Goal: Task Accomplishment & Management: Use online tool/utility

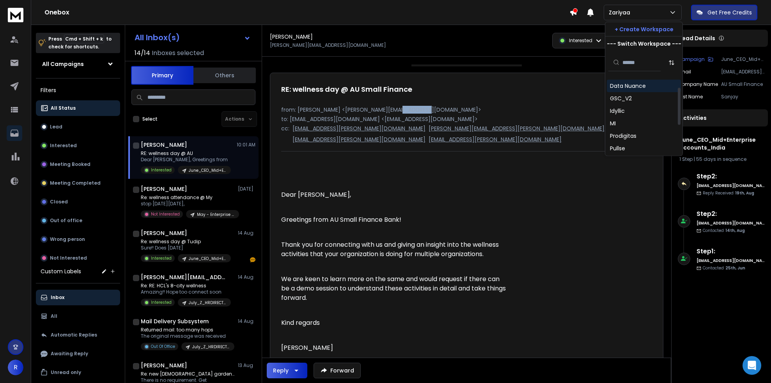
scroll to position [24, 0]
click at [627, 106] on div "Idyllic" at bounding box center [644, 108] width 74 height 12
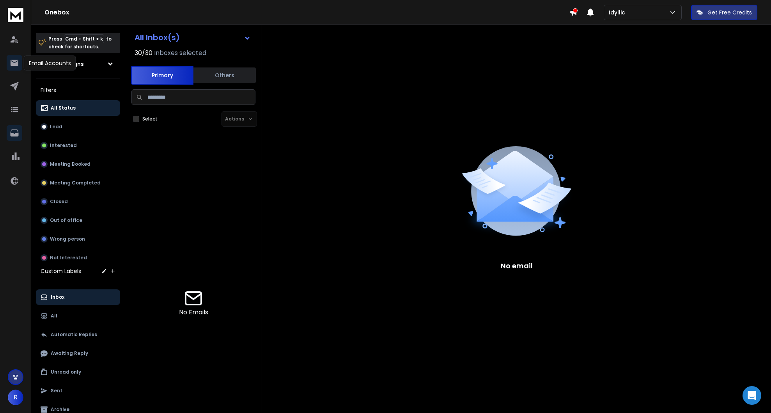
click at [14, 61] on icon at bounding box center [15, 63] width 8 height 6
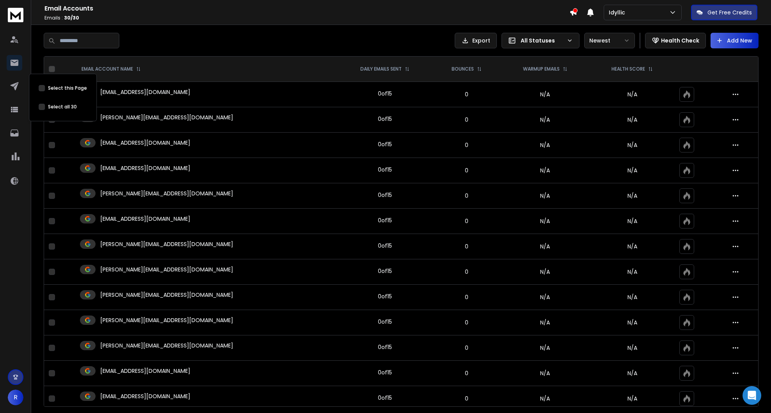
click at [42, 108] on button "Select this Page" at bounding box center [42, 107] width 6 height 6
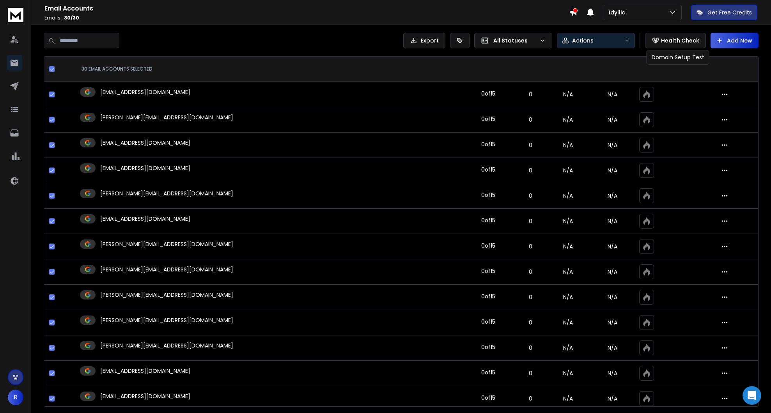
click at [608, 44] on button "Actions" at bounding box center [596, 41] width 78 height 16
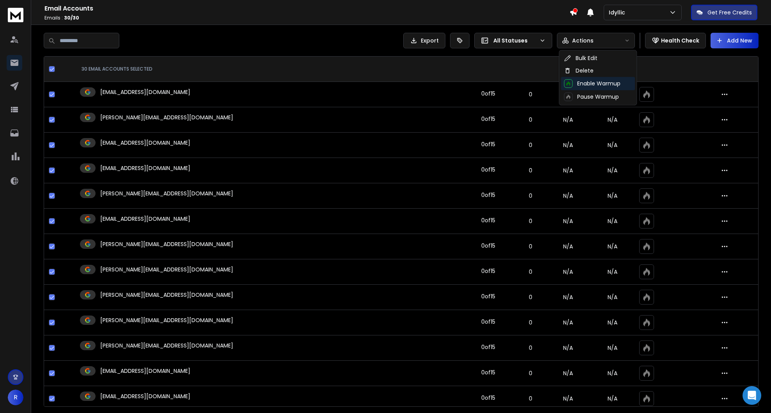
click at [601, 86] on div "Enable Warmup" at bounding box center [592, 83] width 57 height 9
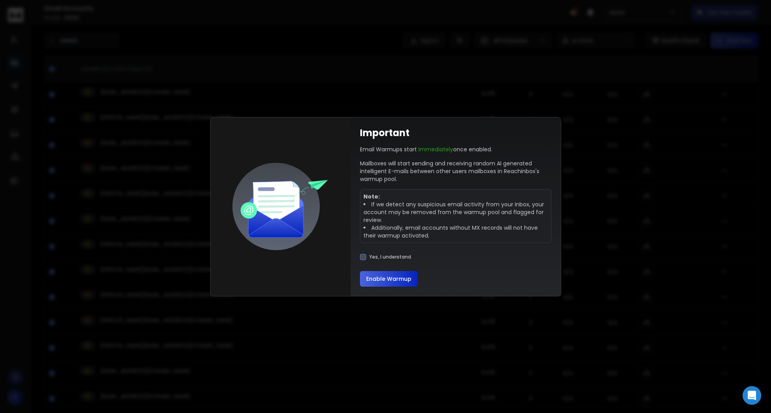
click at [363, 262] on div "Yes, I understand" at bounding box center [385, 257] width 51 height 16
click at [363, 259] on button "Yes, I understand" at bounding box center [363, 257] width 6 height 6
click at [372, 274] on button "Enable Warmup" at bounding box center [389, 279] width 58 height 16
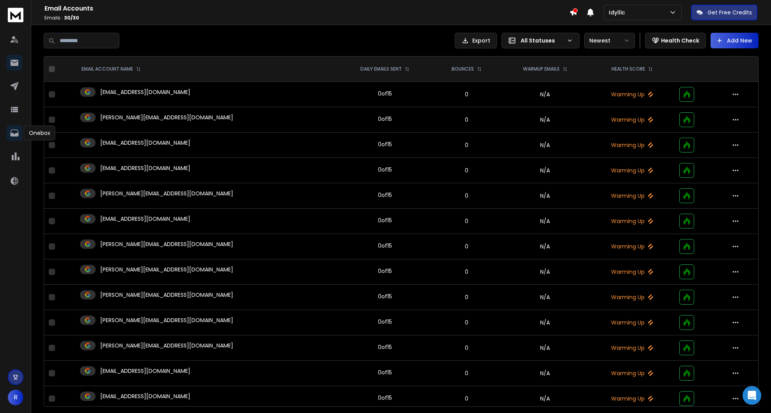
click at [20, 135] on link at bounding box center [15, 133] width 16 height 16
